Goal: Task Accomplishment & Management: Use online tool/utility

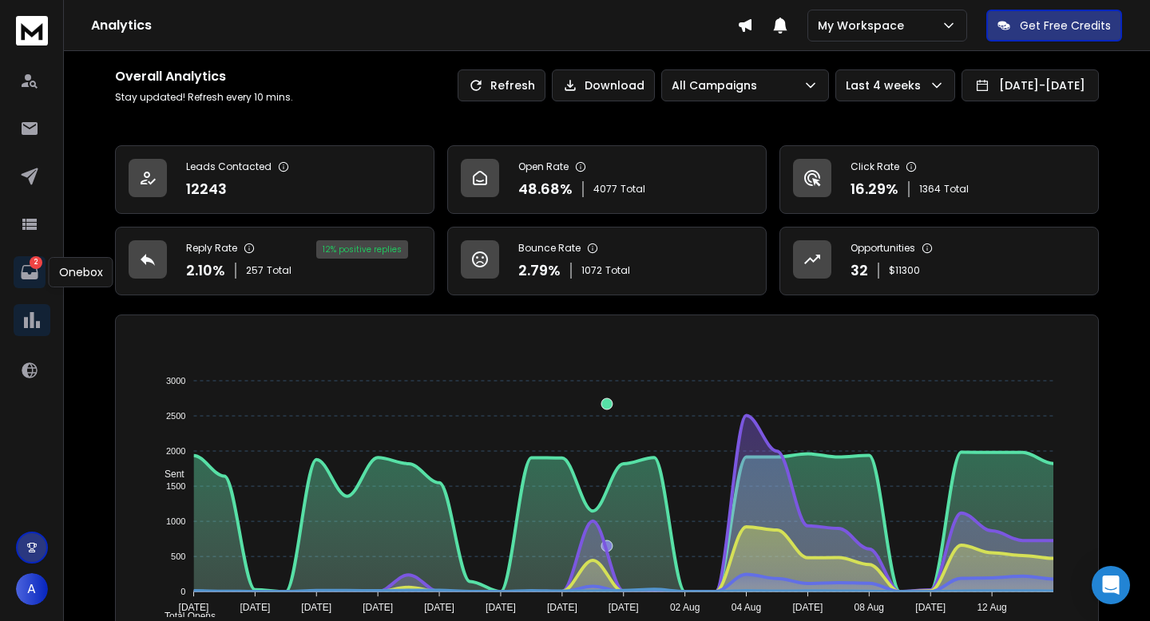
click at [26, 271] on icon at bounding box center [29, 272] width 19 height 19
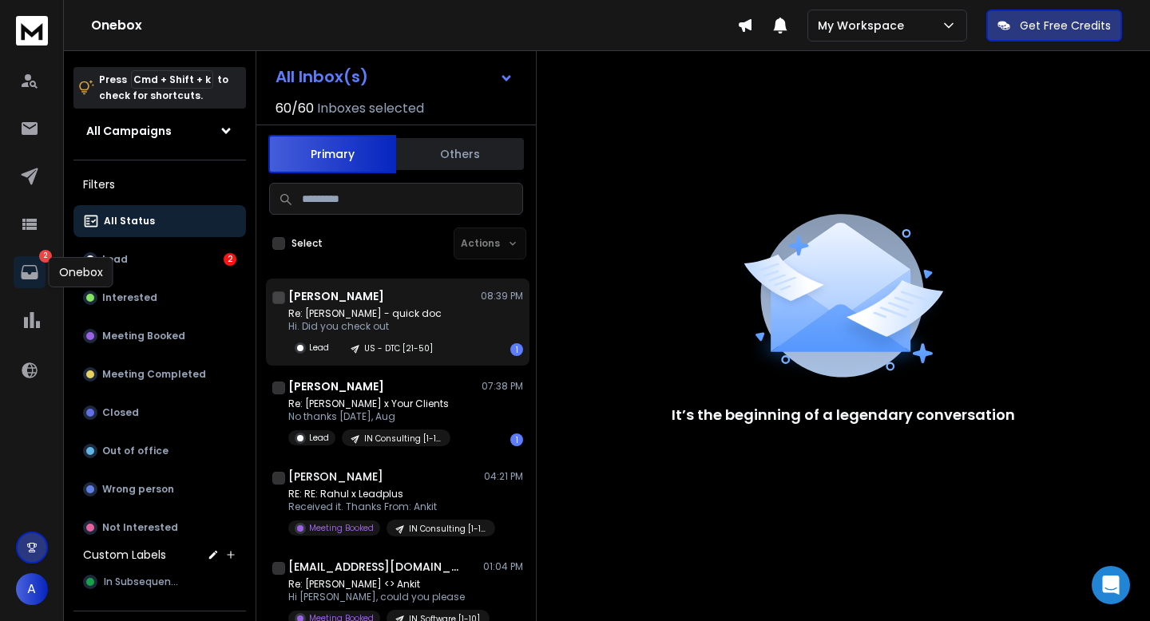
click at [431, 320] on p "Hi. Did you check out" at bounding box center [365, 326] width 154 height 13
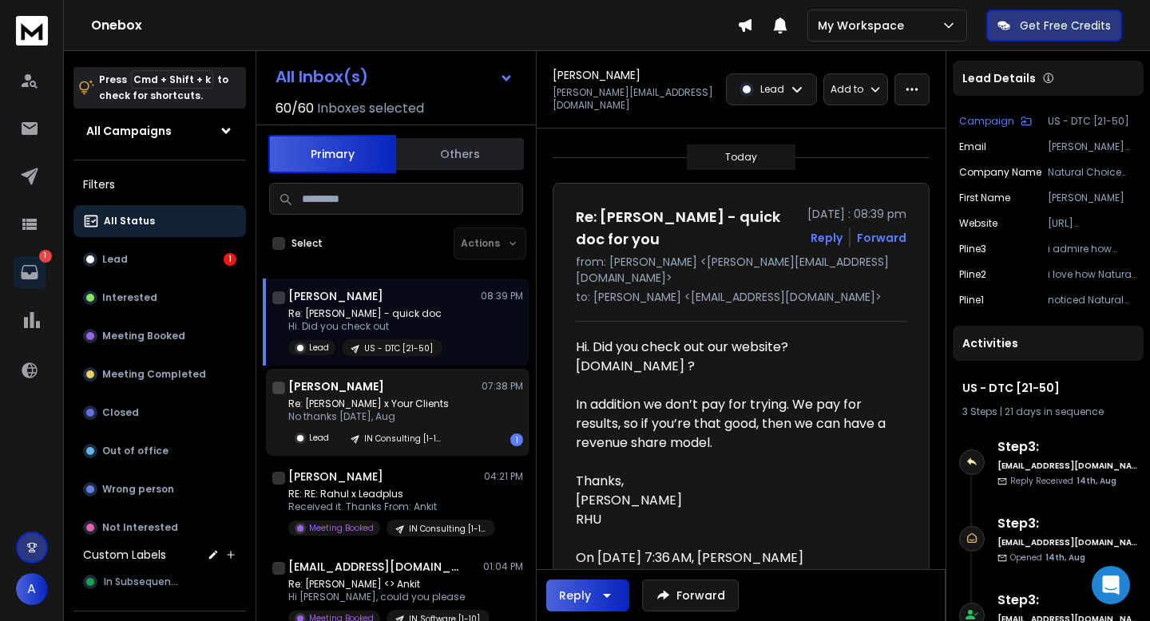
click at [453, 410] on div "Re: Sonali x Your Clients No thanks On Tue, Aug Lead IN Consulting [1-1000] VP-…" at bounding box center [405, 422] width 235 height 49
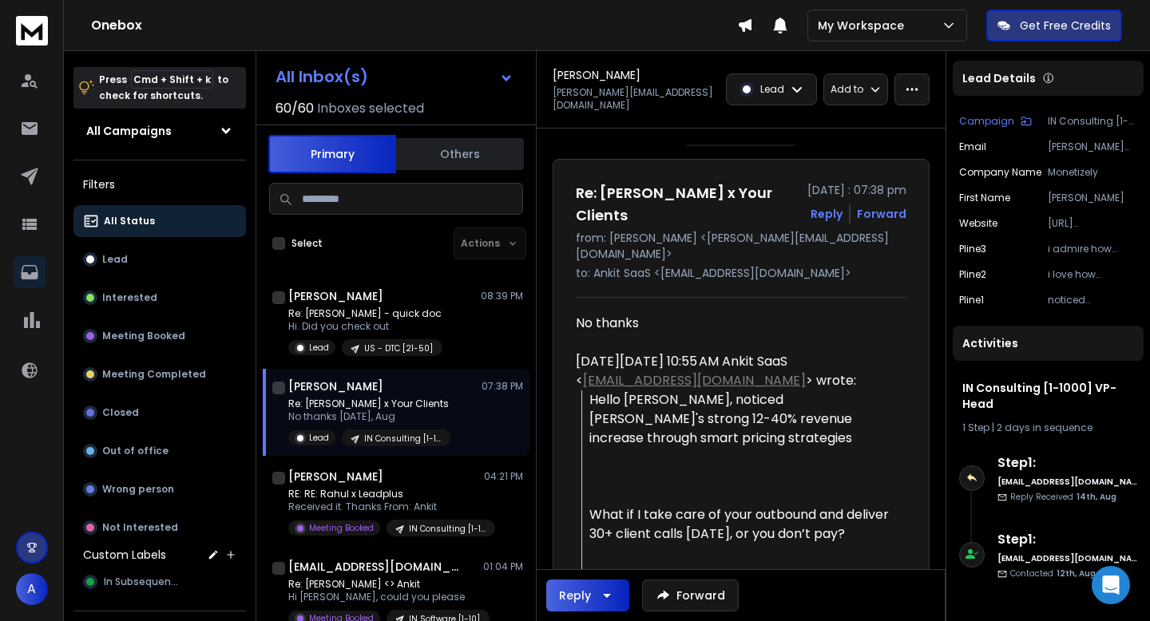
scroll to position [29, 0]
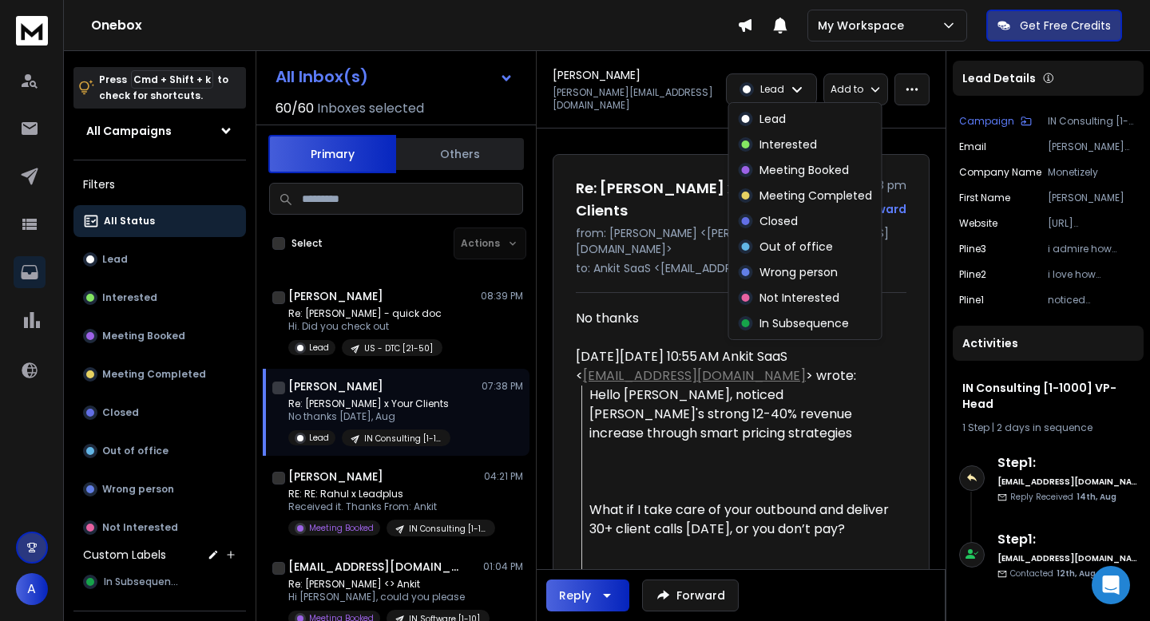
click at [790, 88] on div "Lead" at bounding box center [771, 89] width 89 height 30
click at [801, 297] on p "Not Interested" at bounding box center [799, 298] width 80 height 16
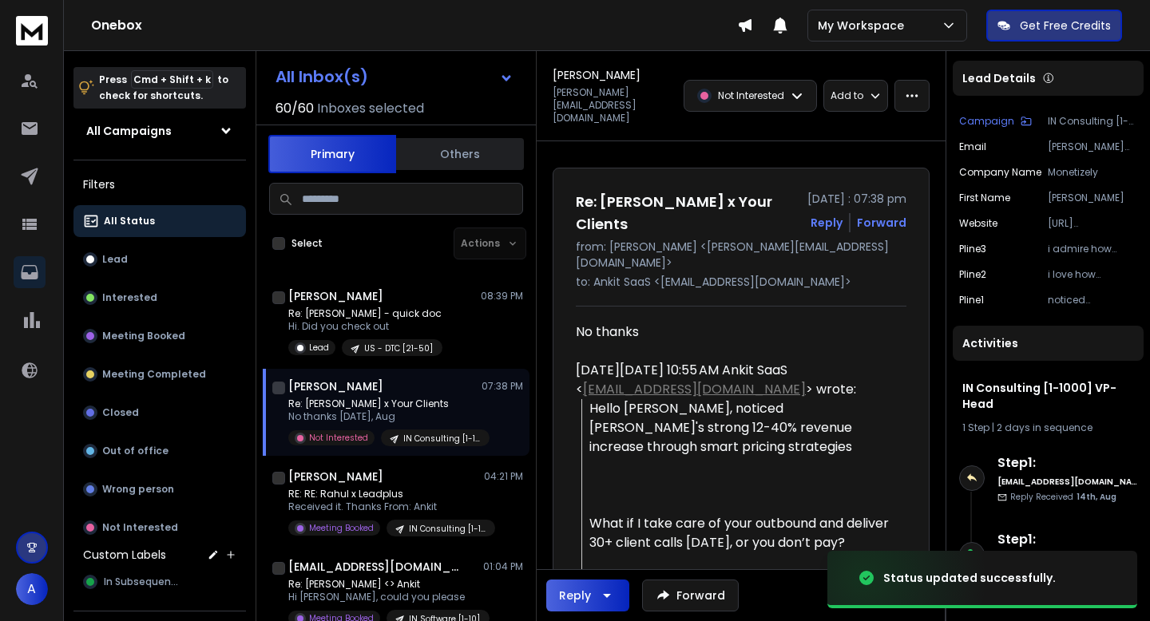
scroll to position [0, 0]
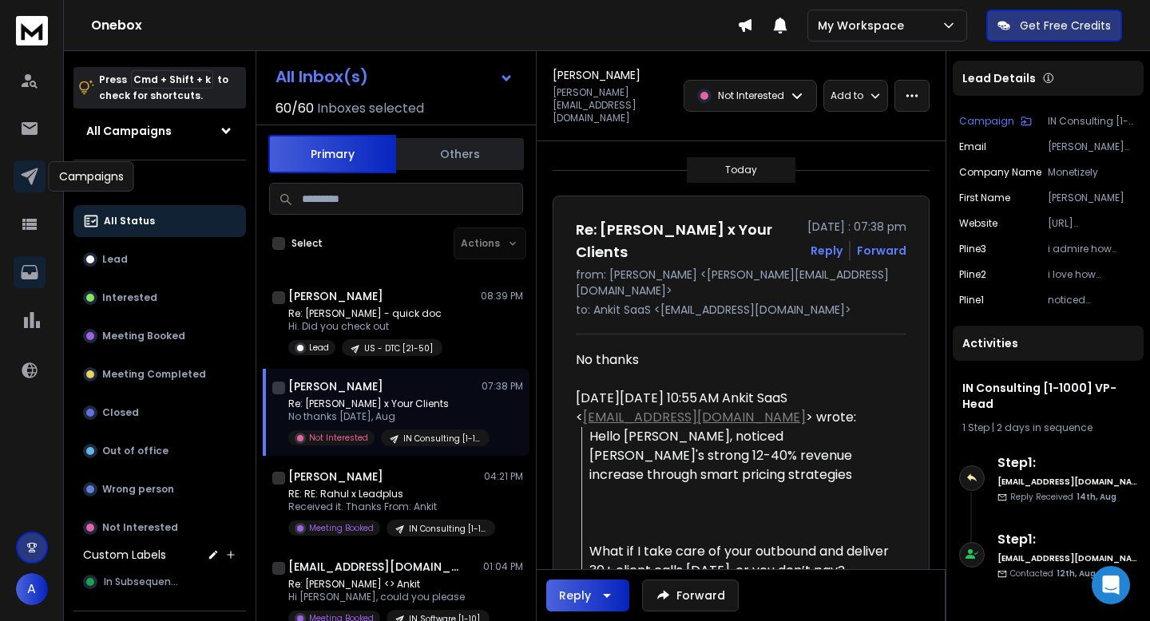
click at [29, 177] on icon at bounding box center [29, 176] width 17 height 17
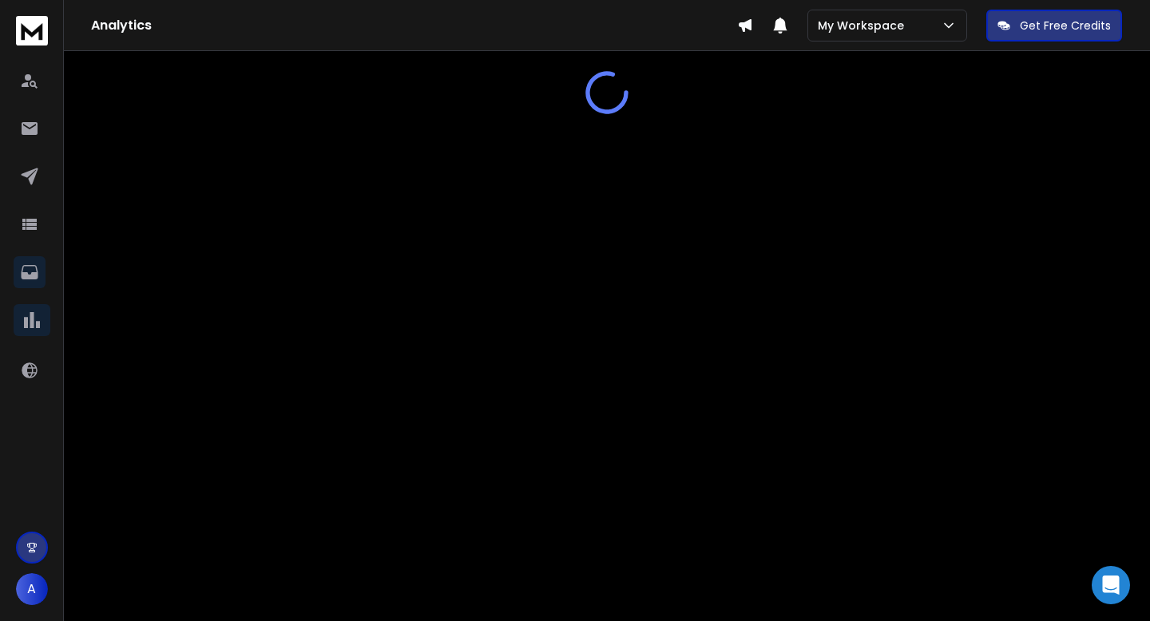
click at [26, 272] on icon at bounding box center [29, 272] width 17 height 14
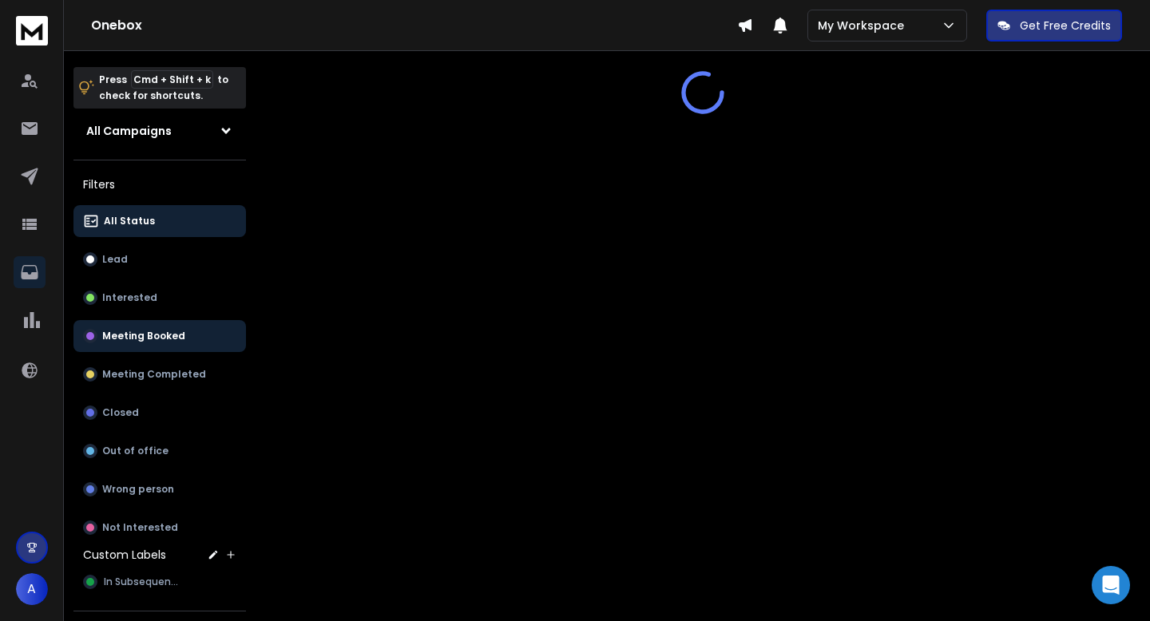
click at [121, 332] on p "Meeting Booked" at bounding box center [143, 336] width 83 height 13
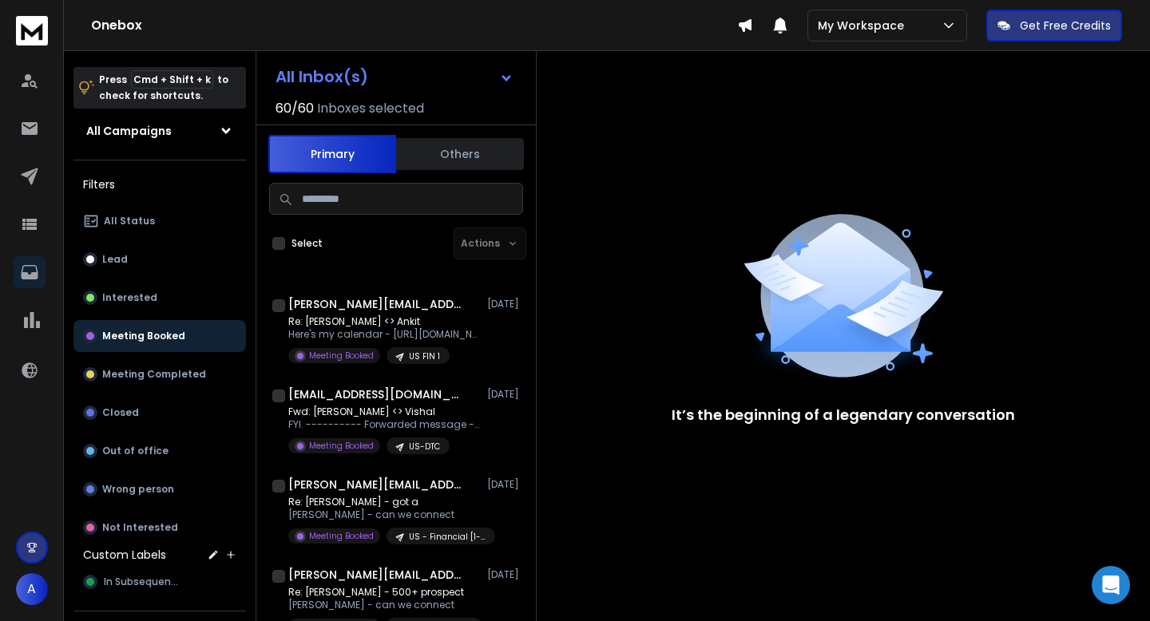
scroll to position [604, 0]
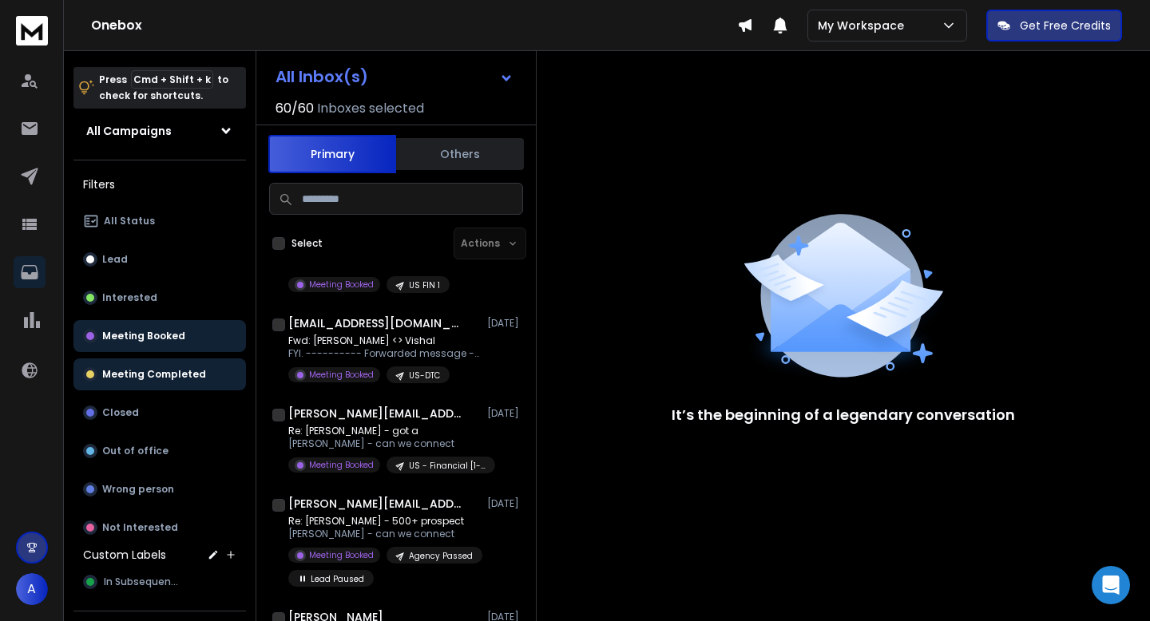
click at [168, 376] on p "Meeting Completed" at bounding box center [154, 374] width 104 height 13
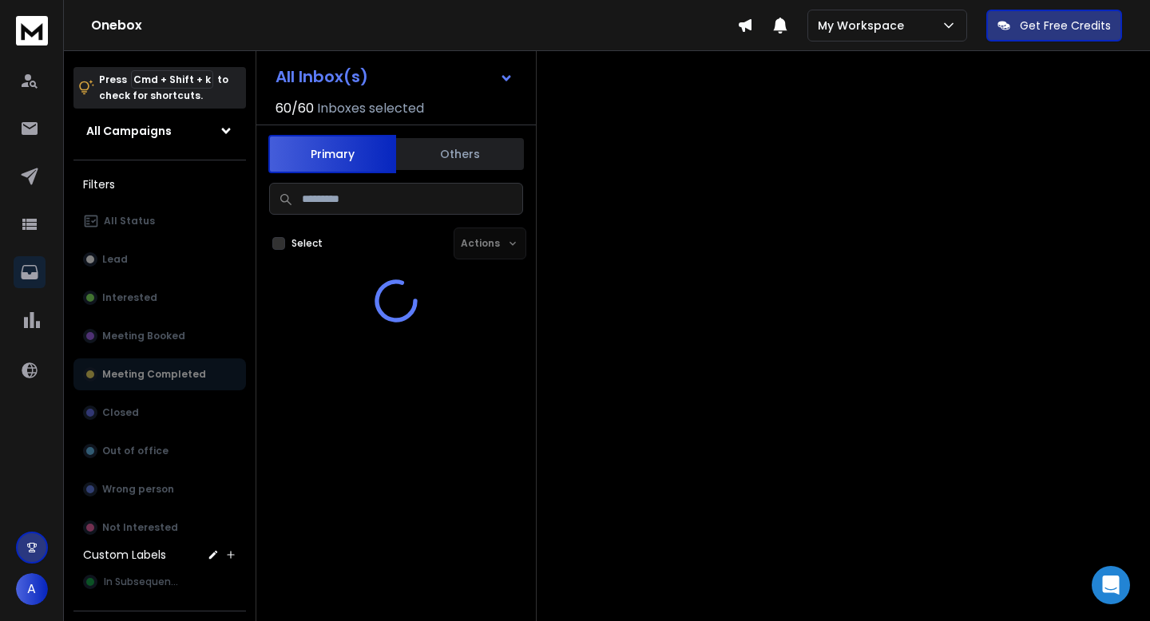
scroll to position [0, 0]
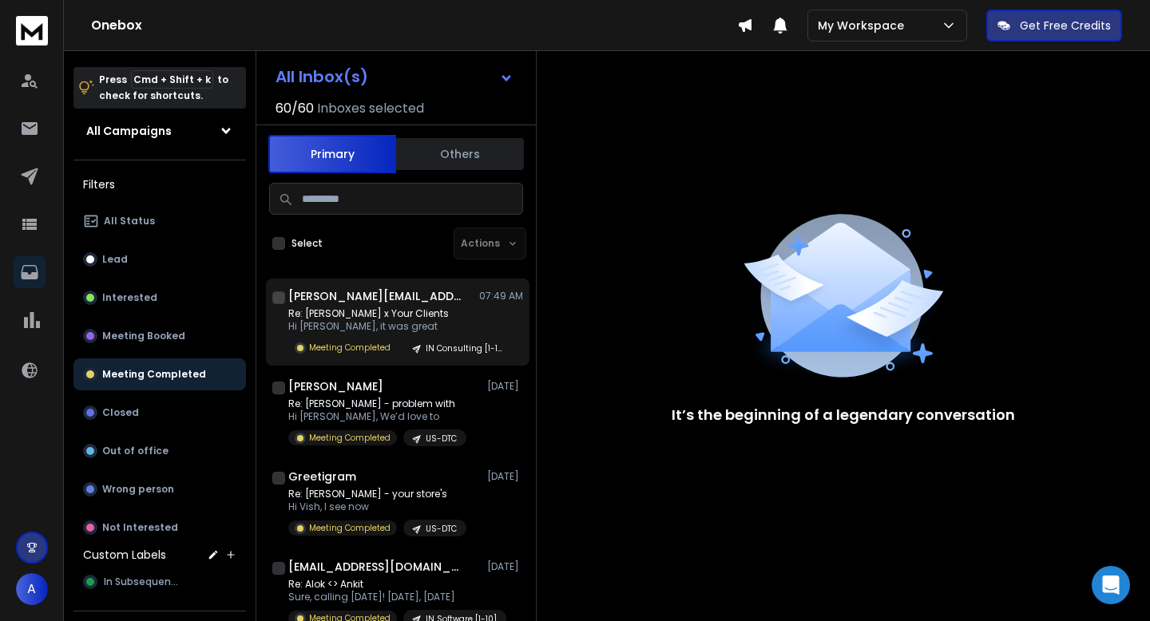
click at [419, 322] on p "Hi [PERSON_NAME], it was great" at bounding box center [384, 326] width 192 height 13
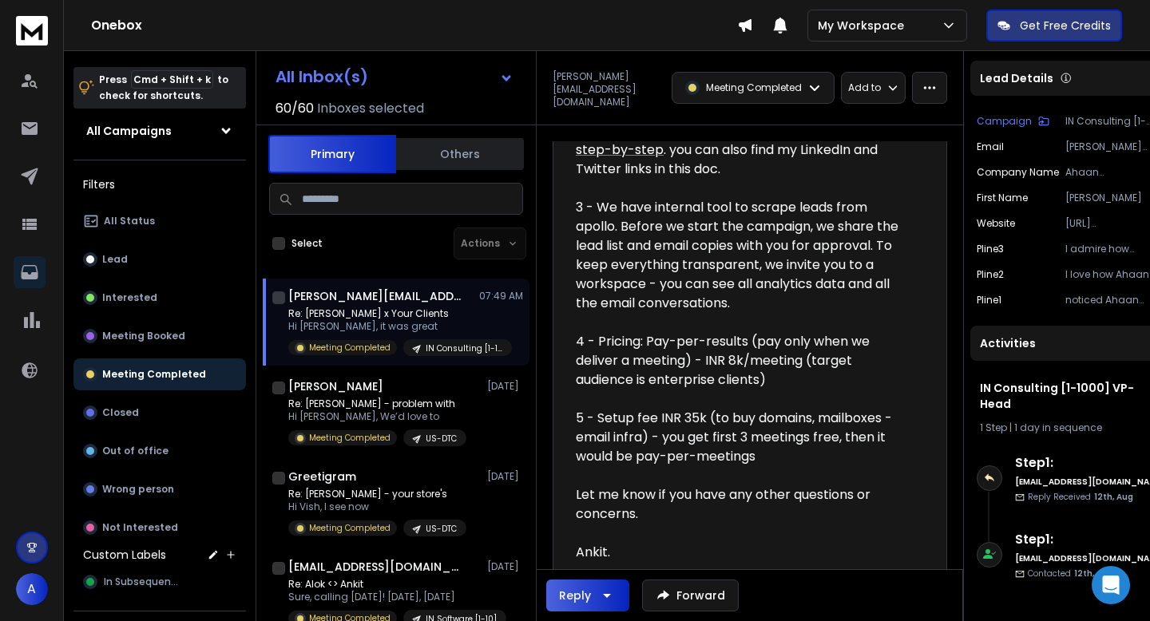
scroll to position [301, 0]
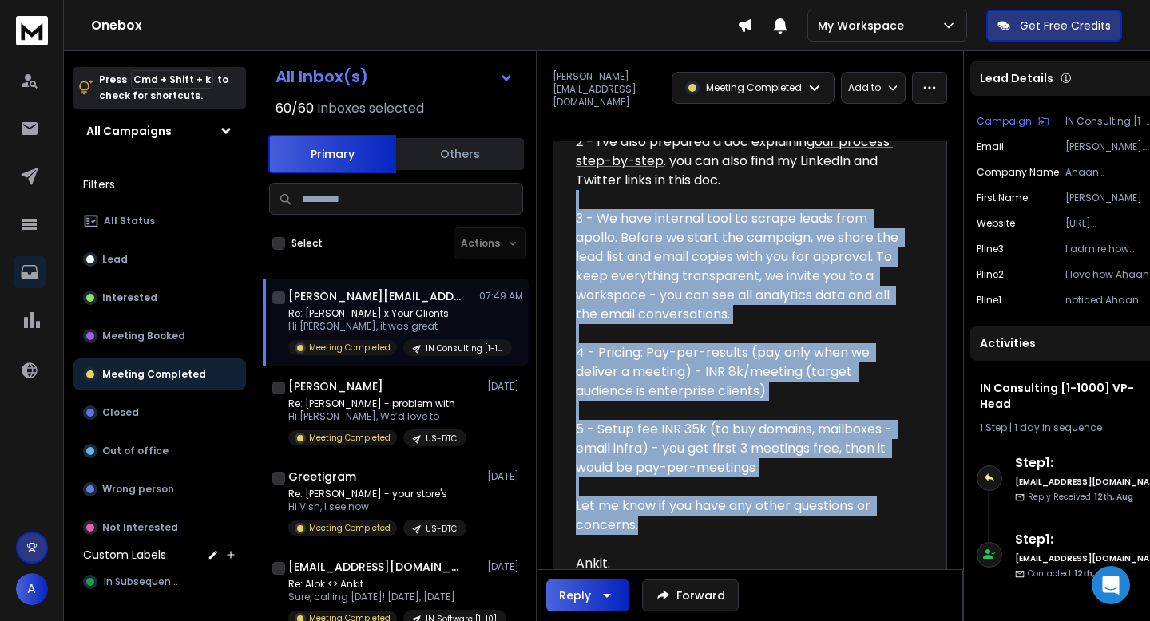
drag, startPoint x: 945, startPoint y: 473, endPoint x: 612, endPoint y: 163, distance: 455.3
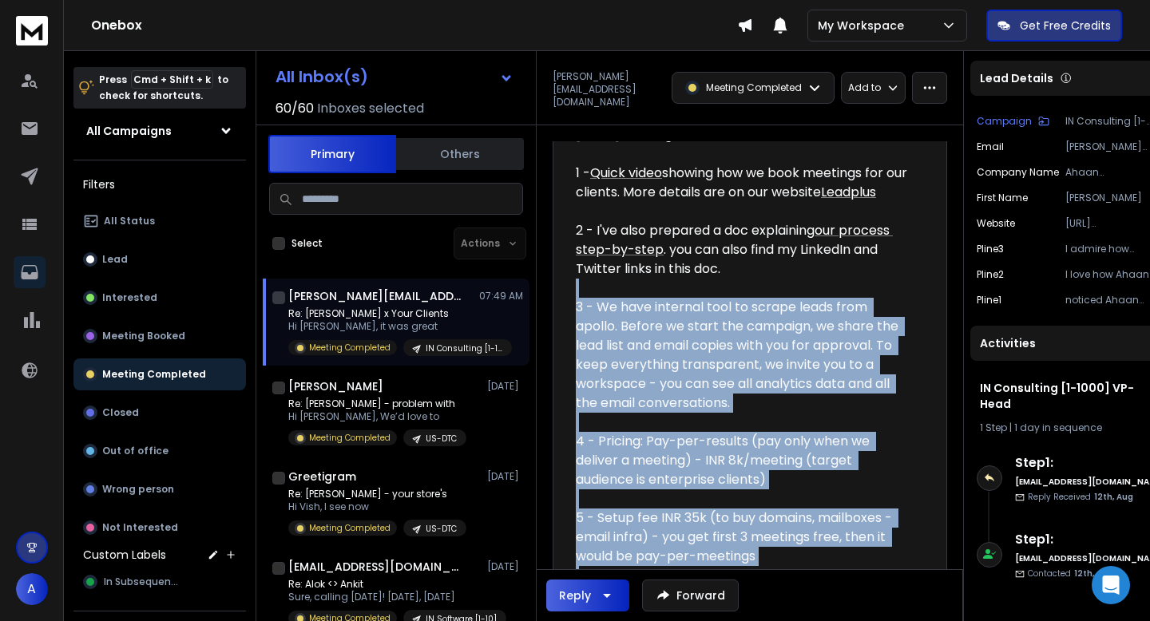
scroll to position [210, 0]
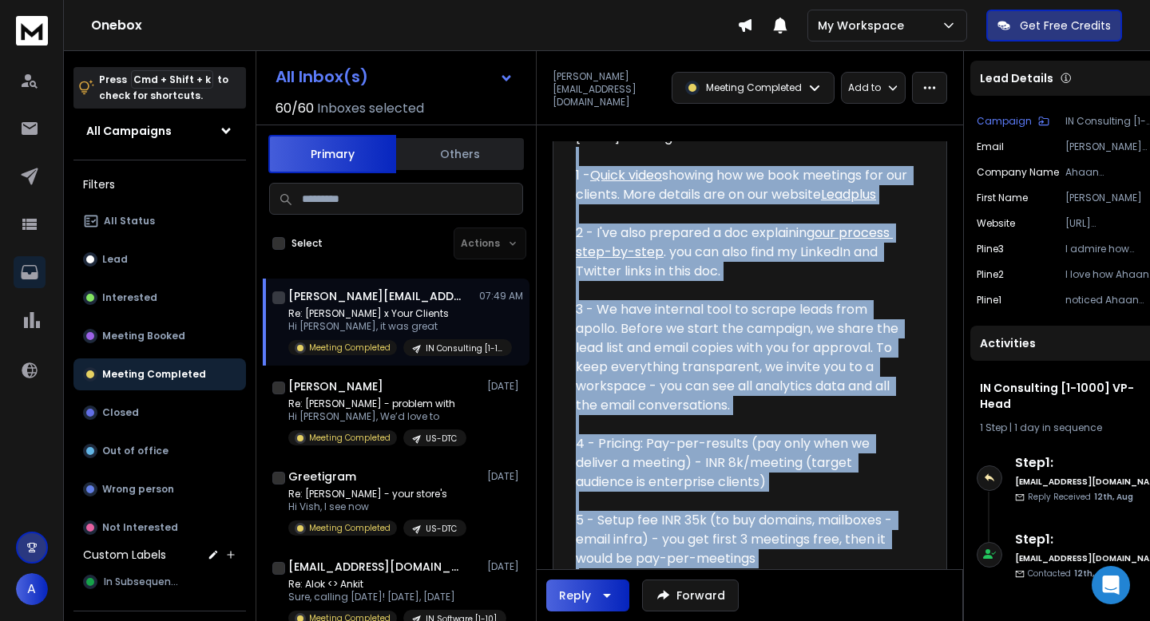
copy div "1 - Quick video showing how we book meetings for our clients. More details are …"
